Goal: Communication & Community: Answer question/provide support

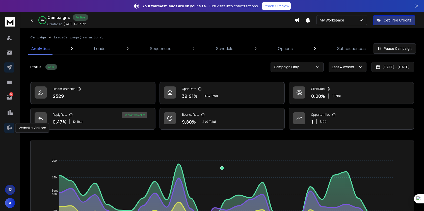
click at [8, 127] on icon at bounding box center [9, 127] width 5 height 5
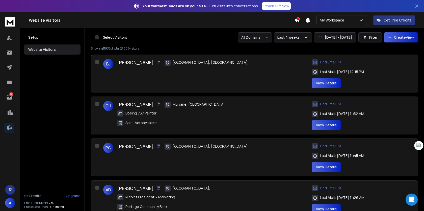
drag, startPoint x: 418, startPoint y: 198, endPoint x: 417, endPoint y: 136, distance: 61.6
click at [417, 141] on div at bounding box center [418, 145] width 9 height 9
click at [74, 50] on icon at bounding box center [74, 49] width 5 height 5
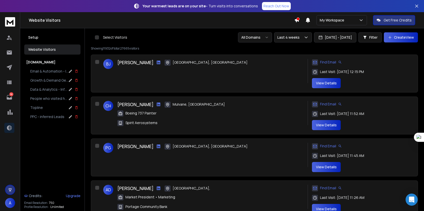
click at [41, 80] on div "Growth & Demand Gen - Inferred Leads" at bounding box center [49, 80] width 38 height 5
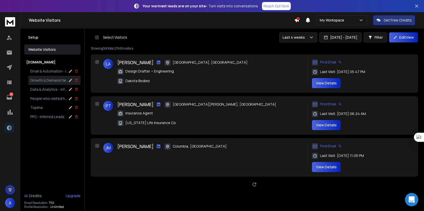
click at [413, 201] on icon "Open Intercom Messenger" at bounding box center [412, 199] width 7 height 7
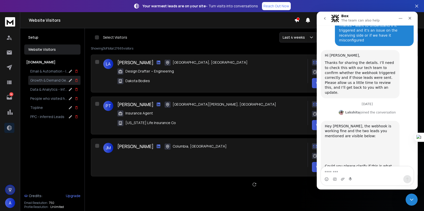
scroll to position [159, 0]
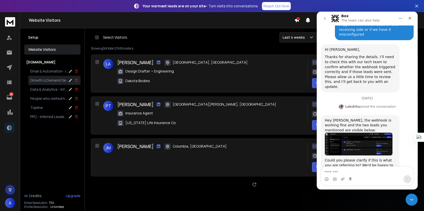
click at [349, 133] on img "Lakshita says…" at bounding box center [359, 144] width 68 height 23
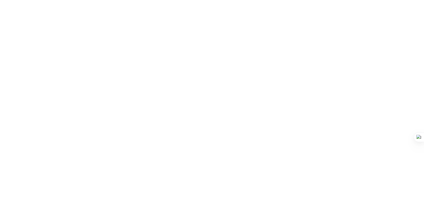
scroll to position [0, 0]
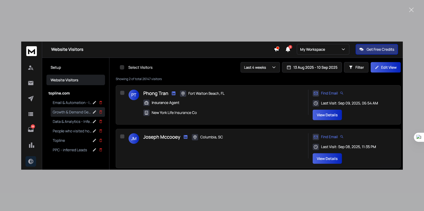
click at [71, 34] on div "Intercom messenger" at bounding box center [212, 105] width 424 height 211
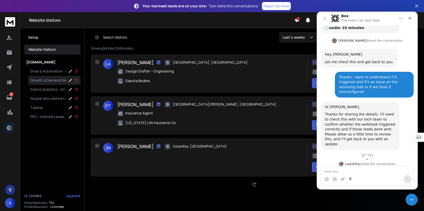
scroll to position [159, 0]
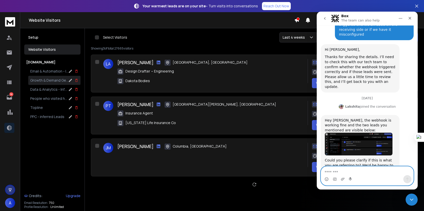
click at [332, 174] on textarea "Message…" at bounding box center [367, 170] width 92 height 9
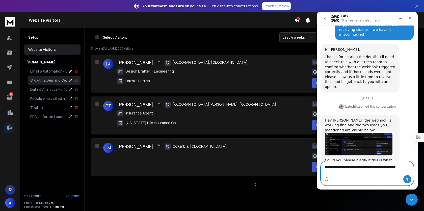
scroll to position [164, 0]
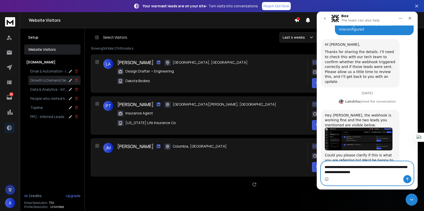
type textarea "**********"
click at [407, 179] on icon "Send a message…" at bounding box center [407, 179] width 3 height 3
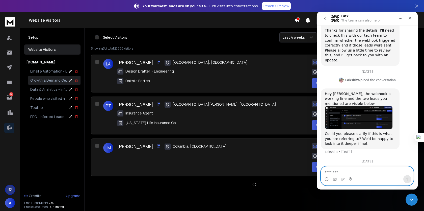
scroll to position [186, 0]
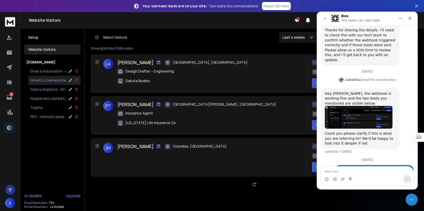
click at [197, 50] on p "Showing 3 of total 27665 visitors" at bounding box center [254, 48] width 327 height 4
click at [406, 193] on div "Close Intercom Messenger" at bounding box center [411, 199] width 12 height 12
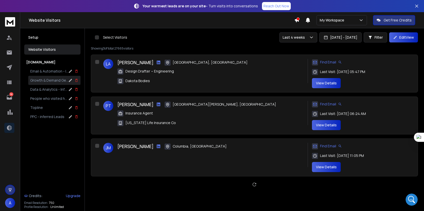
click at [402, 38] on button "Edit View" at bounding box center [403, 37] width 29 height 10
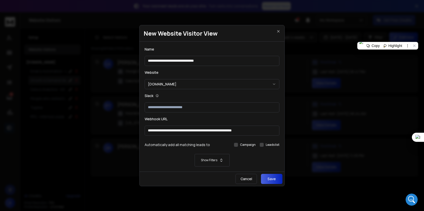
click at [214, 162] on div "Show Filters" at bounding box center [212, 160] width 35 height 13
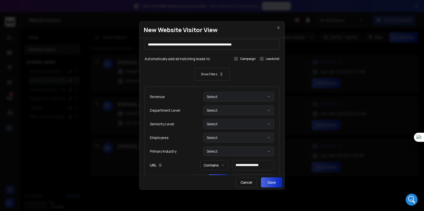
scroll to position [83, 0]
click at [254, 183] on button "Cancel" at bounding box center [246, 182] width 21 height 10
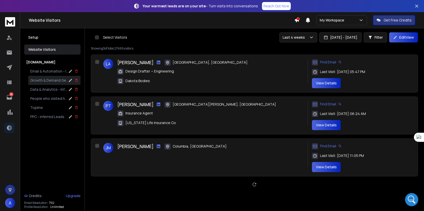
click at [414, 199] on icon "Open Intercom Messenger" at bounding box center [411, 199] width 8 height 8
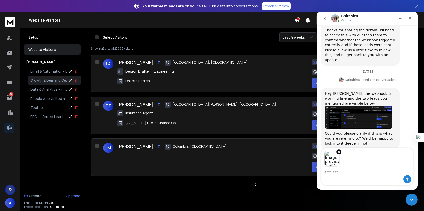
scroll to position [205, 0]
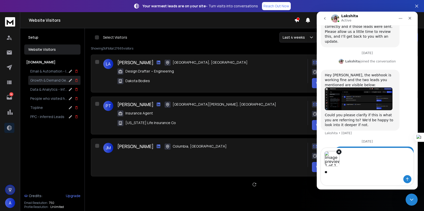
type textarea "*"
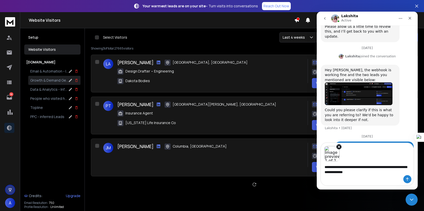
type textarea "**********"
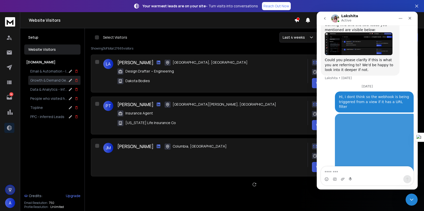
scroll to position [268, 0]
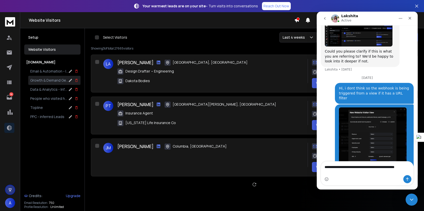
type textarea "**********"
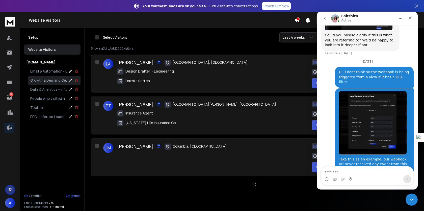
scroll to position [285, 0]
type textarea "**********"
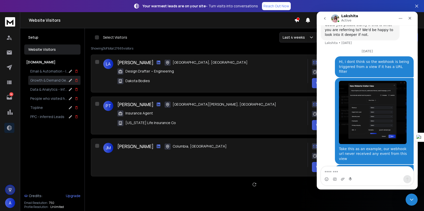
scroll to position [296, 0]
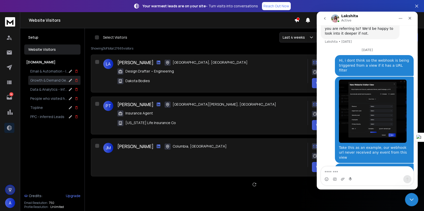
click at [411, 199] on icon "Close Intercom Messenger" at bounding box center [411, 199] width 6 height 6
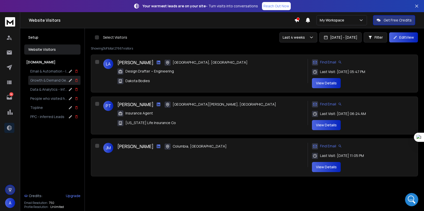
click at [410, 195] on icon "Open Intercom Messenger" at bounding box center [411, 199] width 8 height 8
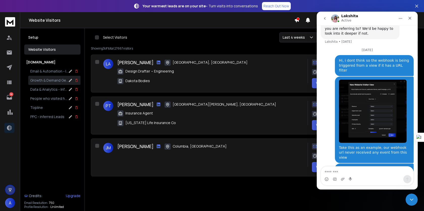
click at [271, 193] on div "Your warmest leads are on your site – Turn visits into conversations Reach Out …" at bounding box center [212, 105] width 424 height 211
click at [411, 198] on icon "Close Intercom Messenger" at bounding box center [411, 199] width 6 height 6
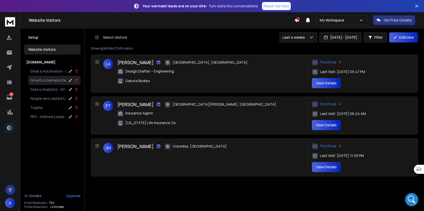
click at [408, 195] on div "Open Intercom Messenger" at bounding box center [411, 198] width 17 height 17
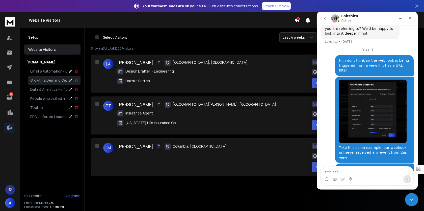
click at [410, 197] on icon "Close Intercom Messenger" at bounding box center [411, 199] width 6 height 6
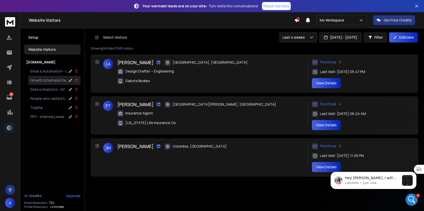
scroll to position [516, 0]
click at [383, 181] on p "Lakshita • Just now" at bounding box center [372, 183] width 55 height 5
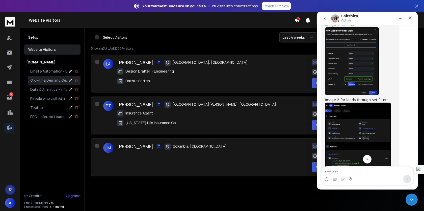
scroll to position [525, 0]
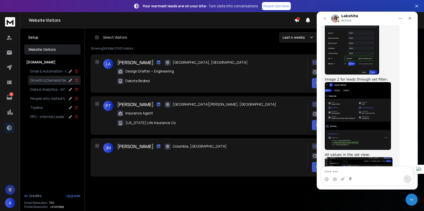
click at [347, 98] on img "Lakshita says…" at bounding box center [358, 116] width 66 height 68
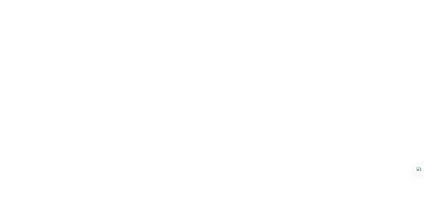
scroll to position [0, 0]
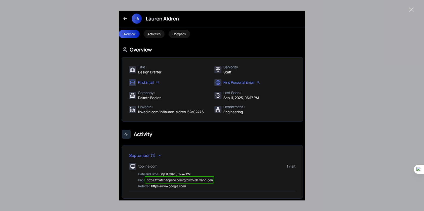
click at [411, 17] on div "Intercom messenger" at bounding box center [212, 105] width 424 height 211
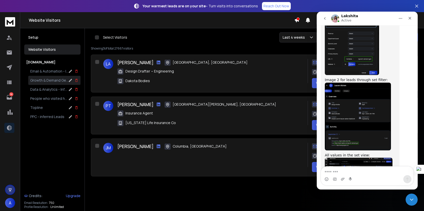
scroll to position [525, 0]
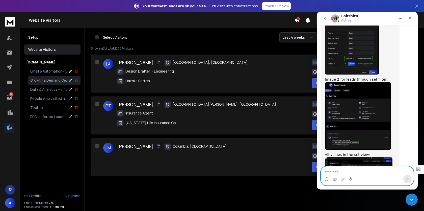
click at [336, 173] on textarea "Message…" at bounding box center [367, 170] width 92 height 9
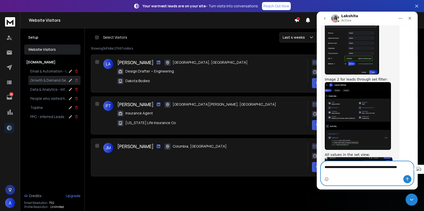
scroll to position [530, 0]
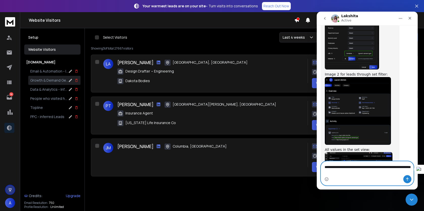
type textarea "**********"
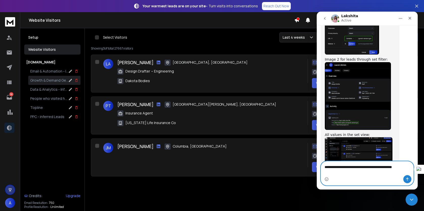
scroll to position [541, 0]
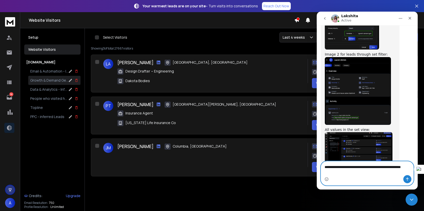
type textarea "**********"
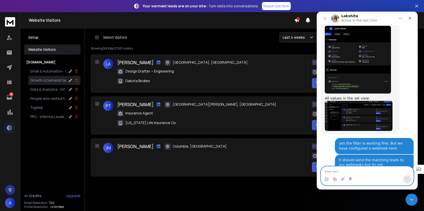
scroll to position [573, 0]
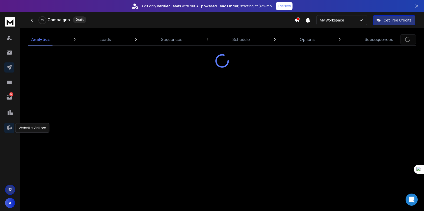
click at [8, 128] on icon at bounding box center [9, 127] width 5 height 5
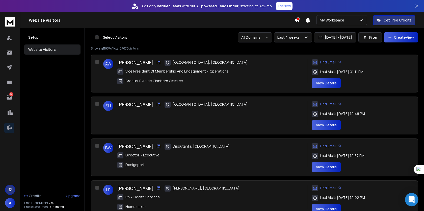
click at [412, 203] on div "Open Intercom Messenger" at bounding box center [411, 199] width 13 height 13
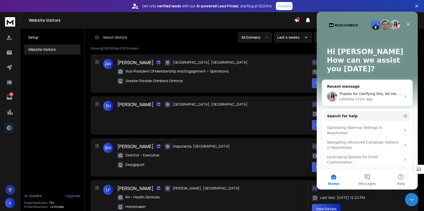
click at [409, 199] on icon "Close Intercom Messenger" at bounding box center [411, 199] width 6 height 6
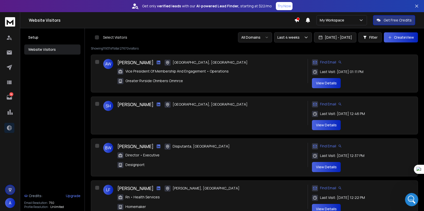
click at [410, 202] on div "Open Intercom Messenger" at bounding box center [411, 198] width 17 height 17
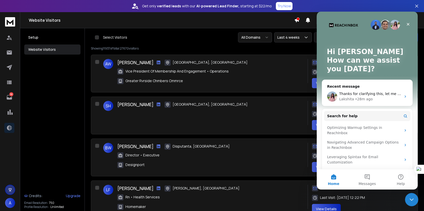
click at [408, 197] on icon "Close Intercom Messenger" at bounding box center [411, 199] width 6 height 6
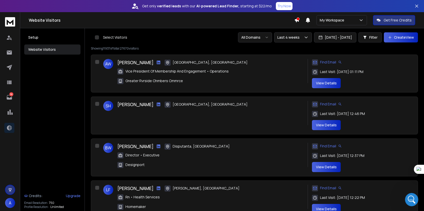
click at [413, 201] on icon "Open Intercom Messenger" at bounding box center [411, 199] width 8 height 8
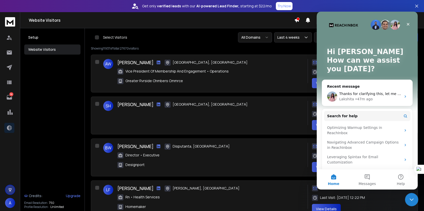
click at [408, 197] on icon "Close Intercom Messenger" at bounding box center [411, 199] width 6 height 6
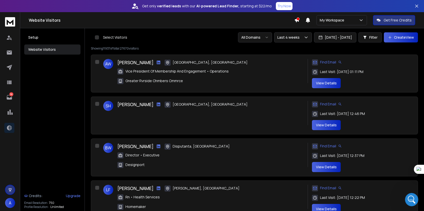
click at [412, 203] on icon "Open Intercom Messenger" at bounding box center [411, 199] width 8 height 8
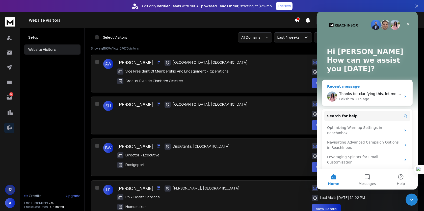
click at [378, 97] on div "Lakshita • 1h ago" at bounding box center [370, 98] width 62 height 5
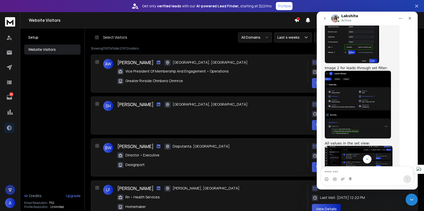
scroll to position [573, 0]
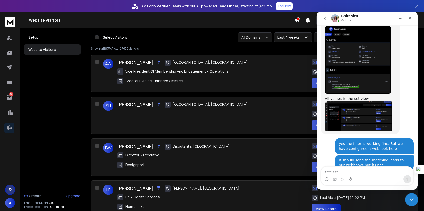
click at [411, 193] on div "Close Intercom Messenger" at bounding box center [411, 199] width 12 height 12
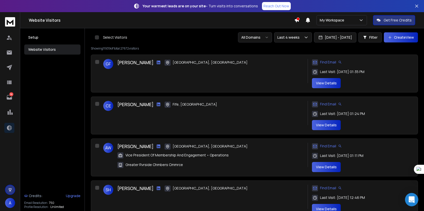
click at [413, 202] on icon "Open Intercom Messenger" at bounding box center [412, 199] width 6 height 7
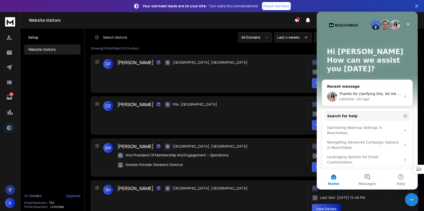
click at [411, 199] on icon "Close Intercom Messenger" at bounding box center [411, 199] width 6 height 6
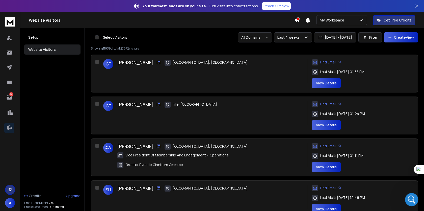
click at [416, 197] on div "Open Intercom Messenger" at bounding box center [411, 198] width 17 height 17
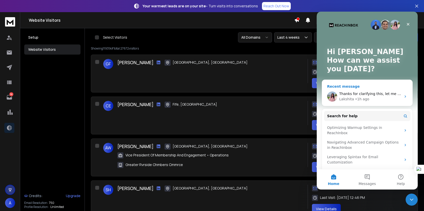
click at [366, 95] on span "Thanks for clarifying this, let me check this immediately with my team" at bounding box center [401, 94] width 125 height 4
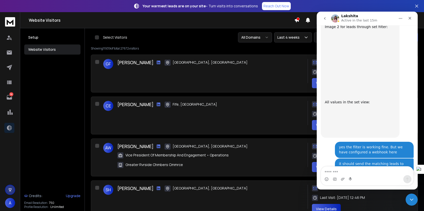
scroll to position [573, 0]
